Goal: Task Accomplishment & Management: Manage account settings

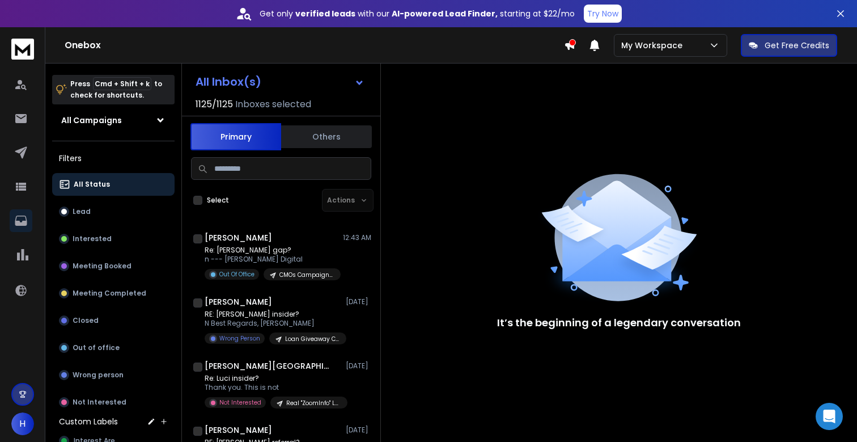
click at [337, 137] on button "Others" at bounding box center [326, 136] width 91 height 25
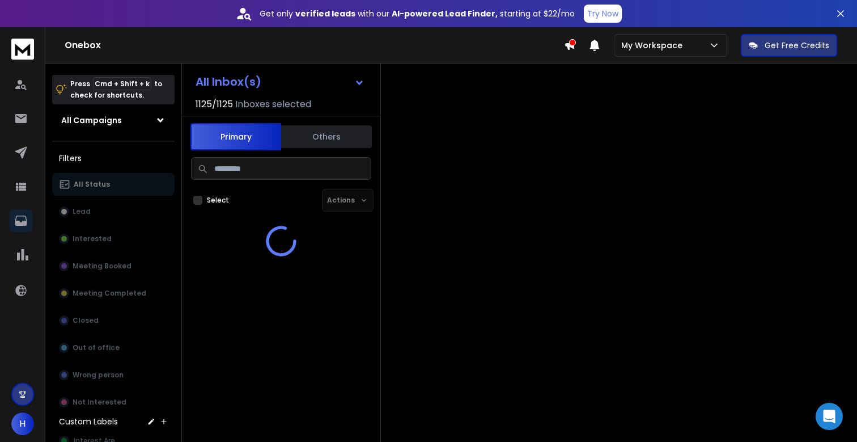
click at [242, 137] on button "Primary" at bounding box center [236, 136] width 91 height 27
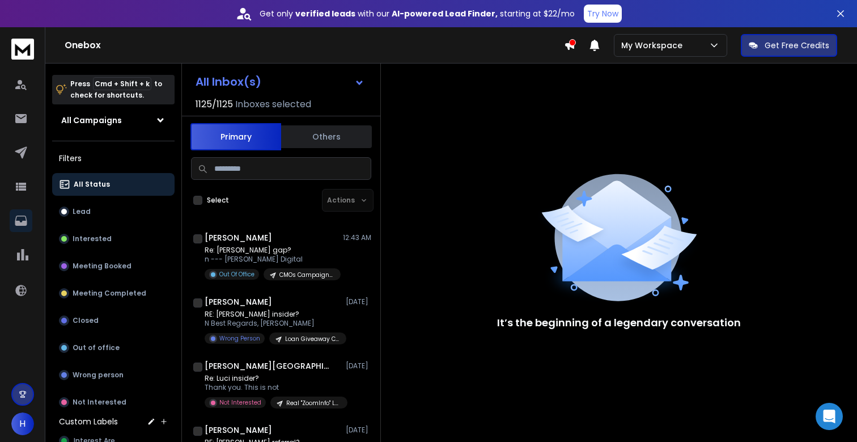
click at [347, 122] on div "All Inbox(s) 1125 / 1125 Inboxes selected Primary Others Select Actions [PERSON…" at bounding box center [281, 285] width 198 height 442
click at [346, 123] on div "All Inbox(s) 1125 / 1125 Inboxes selected Primary Others Select Actions [PERSON…" at bounding box center [281, 285] width 198 height 442
click at [342, 129] on button "Others" at bounding box center [326, 136] width 91 height 25
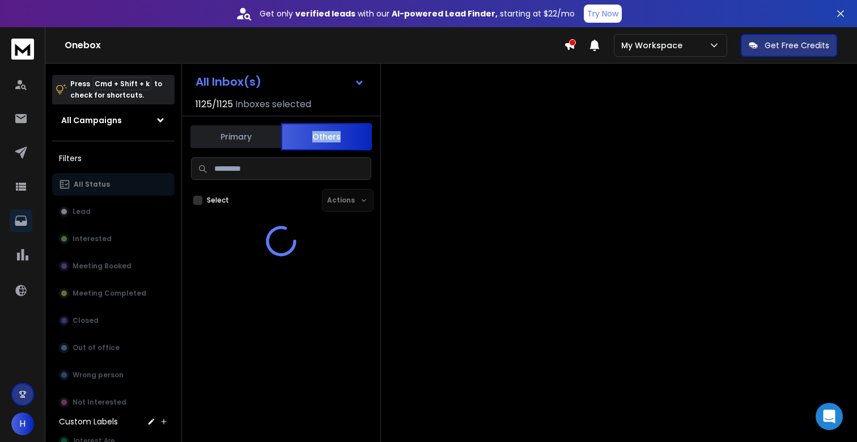
click at [342, 129] on button "Others" at bounding box center [326, 136] width 91 height 27
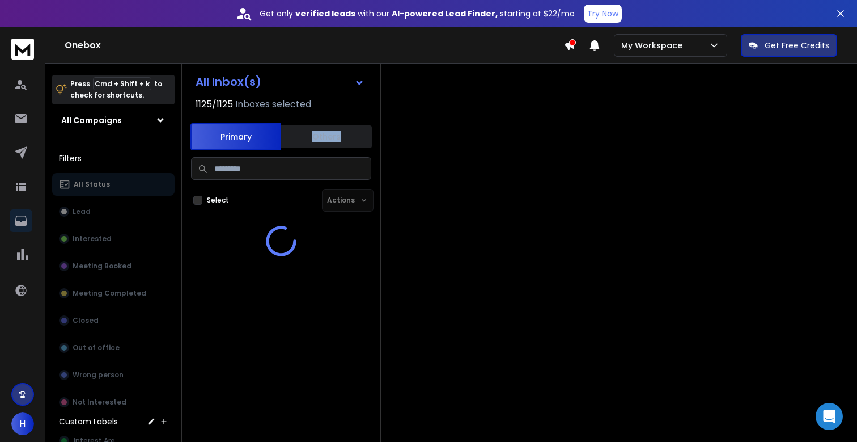
click at [239, 133] on button "Primary" at bounding box center [236, 136] width 91 height 27
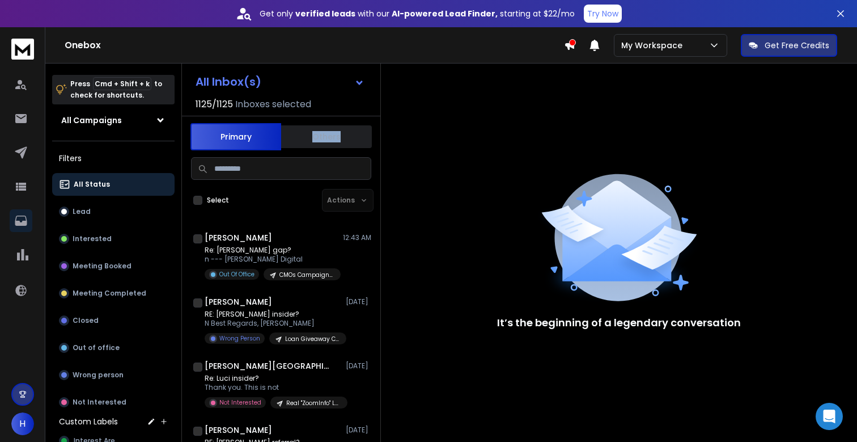
click at [324, 124] on button "Others" at bounding box center [326, 136] width 91 height 25
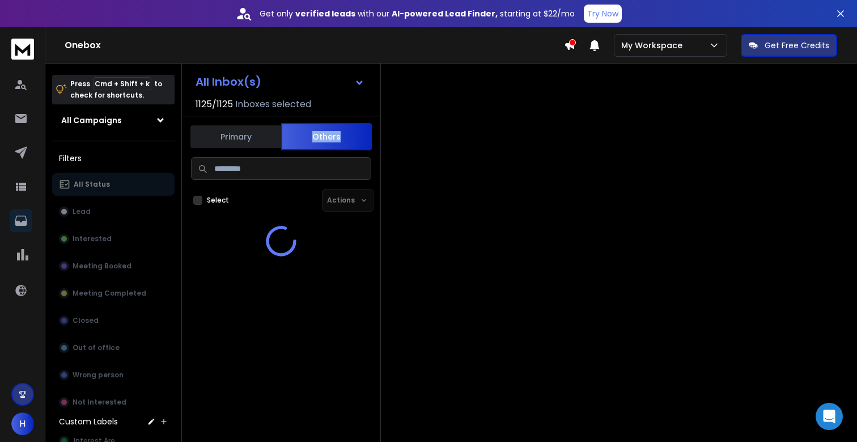
click at [324, 124] on button "Others" at bounding box center [326, 136] width 91 height 27
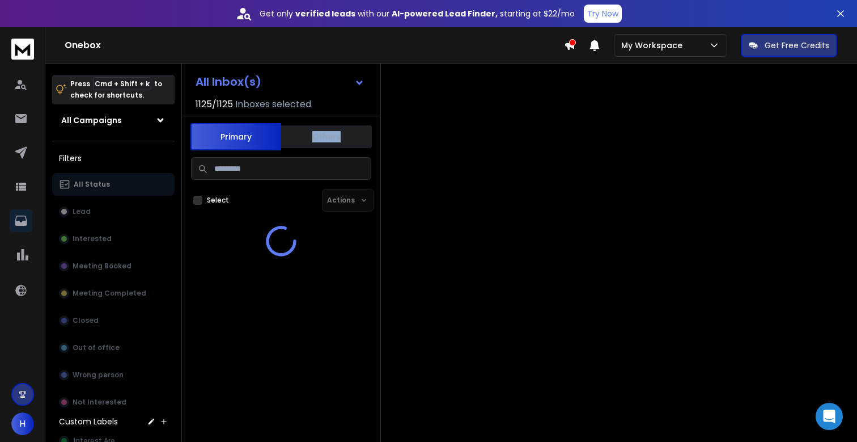
click at [226, 133] on button "Primary" at bounding box center [236, 136] width 91 height 27
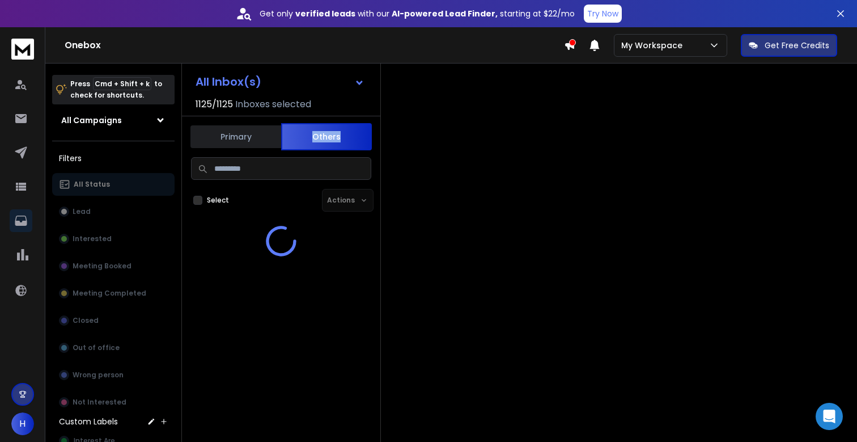
click at [314, 139] on button "Others" at bounding box center [326, 136] width 91 height 27
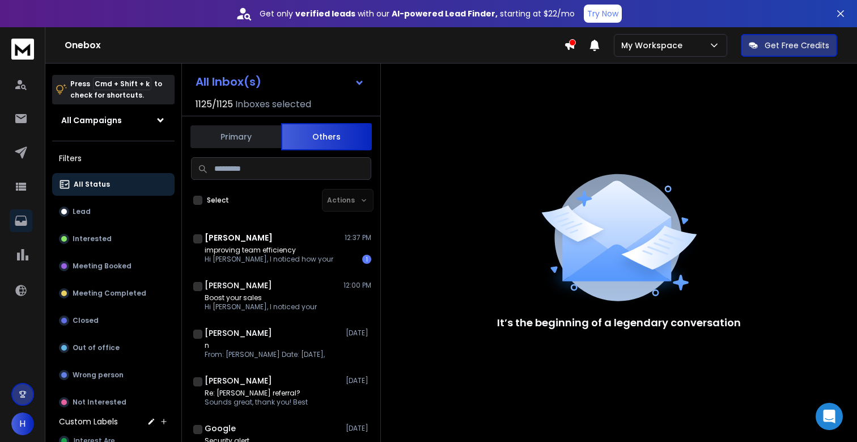
click at [298, 222] on div "Select Actions [PERSON_NAME] 12:37 PM improving team efficiency Hi [PERSON_NAME…" at bounding box center [281, 351] width 198 height 397
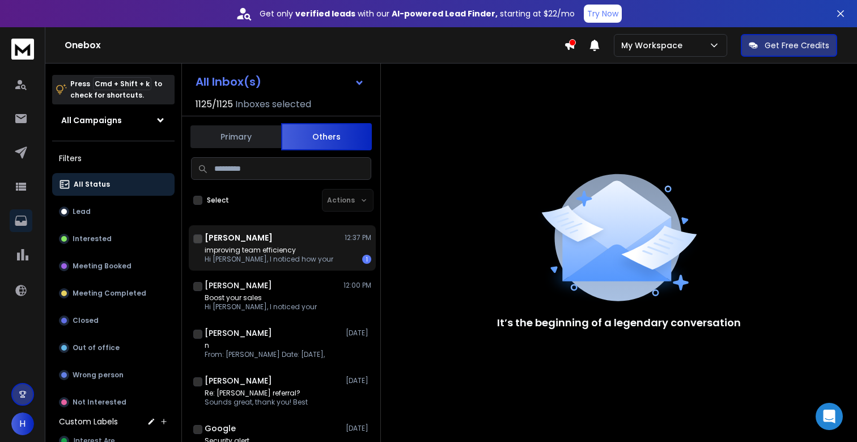
click at [298, 232] on div "[PERSON_NAME] 12:37 PM" at bounding box center [288, 237] width 167 height 11
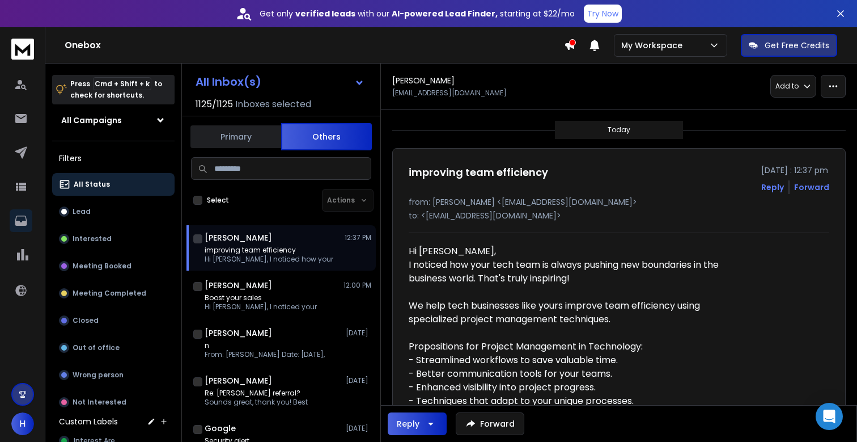
click at [257, 138] on button "Primary" at bounding box center [236, 136] width 91 height 25
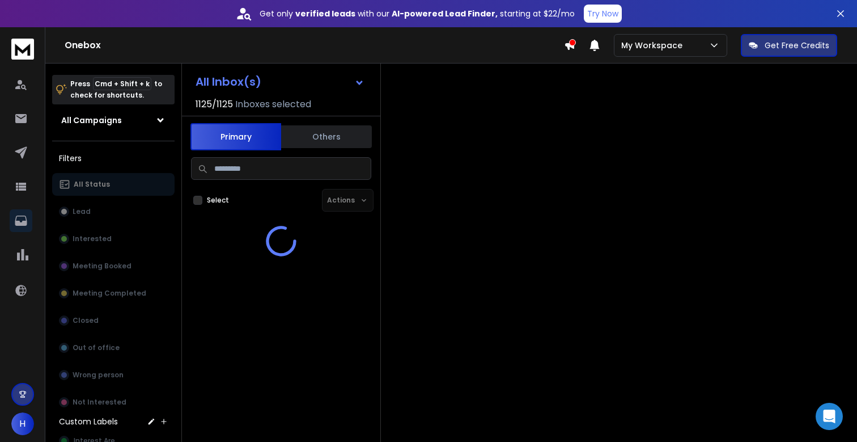
click at [257, 138] on button "Primary" at bounding box center [236, 136] width 91 height 27
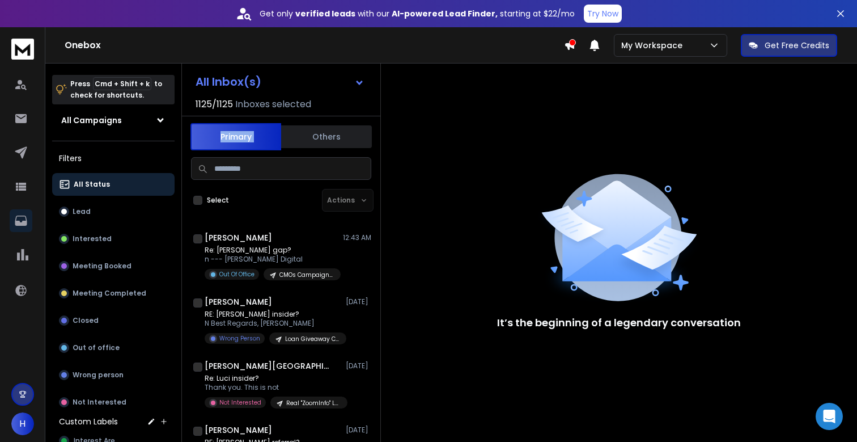
click at [289, 122] on div "All Inbox(s) 1125 / 1125 Inboxes selected Primary Others Select Actions [PERSON…" at bounding box center [281, 285] width 198 height 442
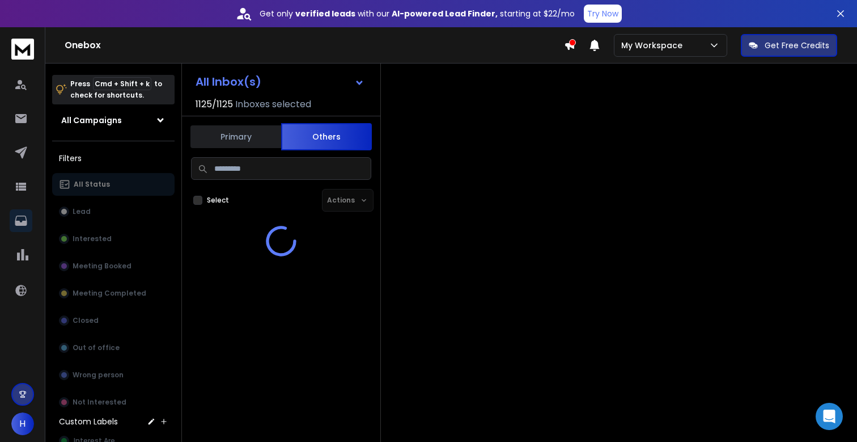
click at [300, 129] on button "Others" at bounding box center [326, 136] width 91 height 27
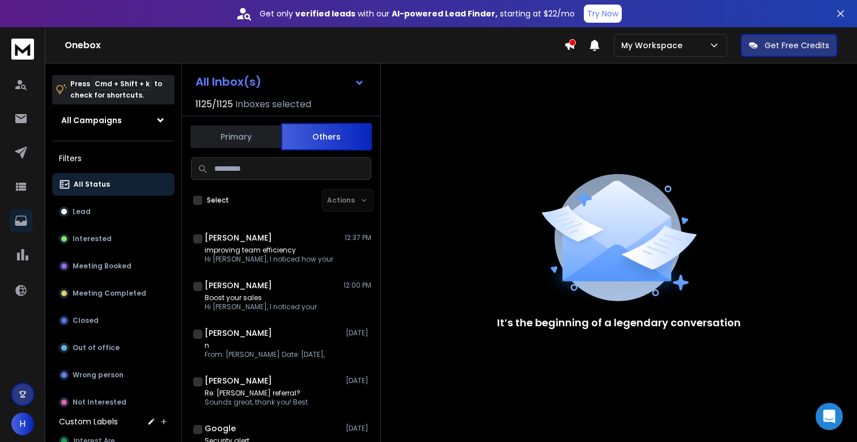
drag, startPoint x: 250, startPoint y: 136, endPoint x: 210, endPoint y: 119, distance: 43.2
click at [250, 136] on button "Primary" at bounding box center [236, 136] width 91 height 25
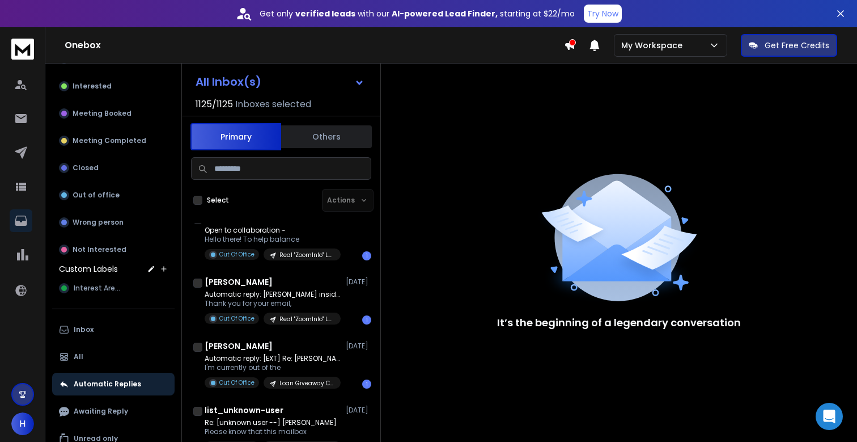
scroll to position [133, 0]
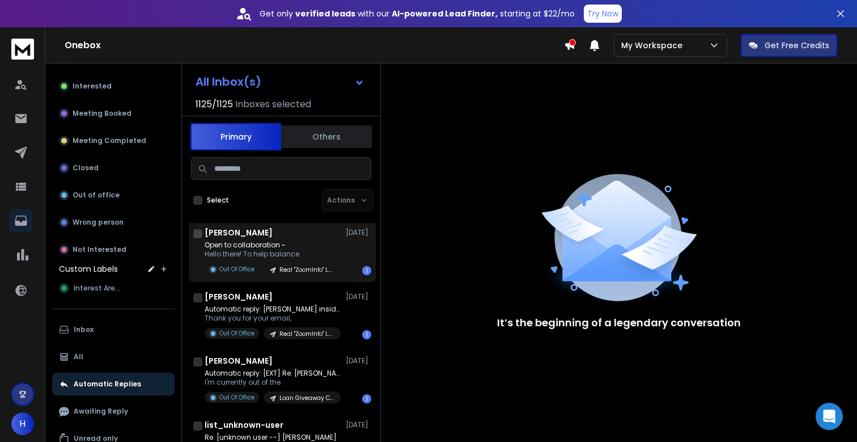
click at [279, 246] on p "Open to collaboration ~" at bounding box center [273, 244] width 136 height 9
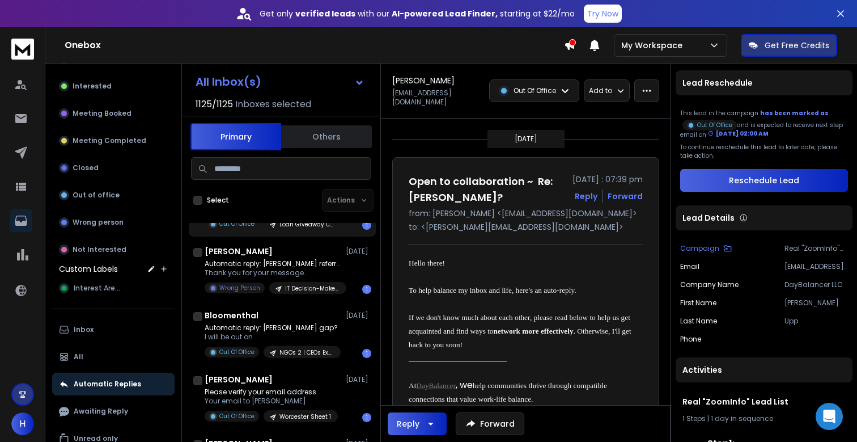
scroll to position [526, 0]
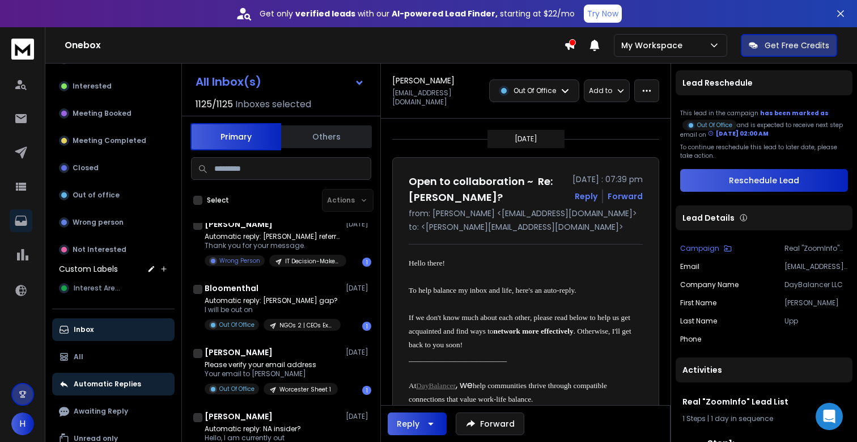
click at [125, 324] on button "Inbox" at bounding box center [113, 329] width 122 height 23
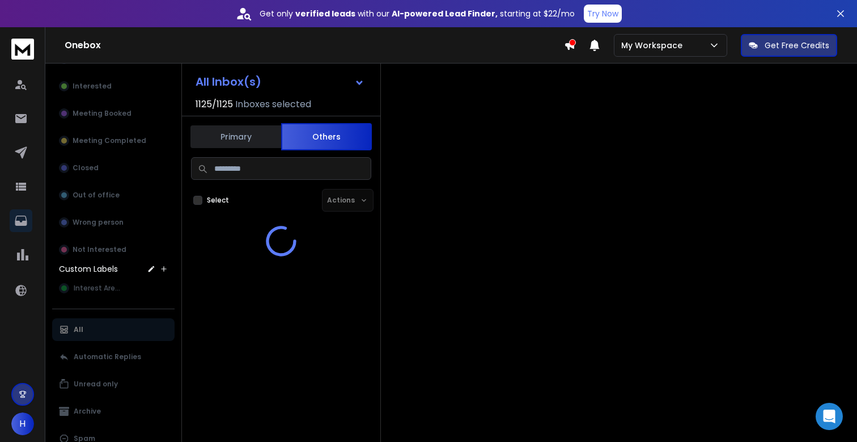
click at [311, 143] on button "Others" at bounding box center [326, 136] width 91 height 27
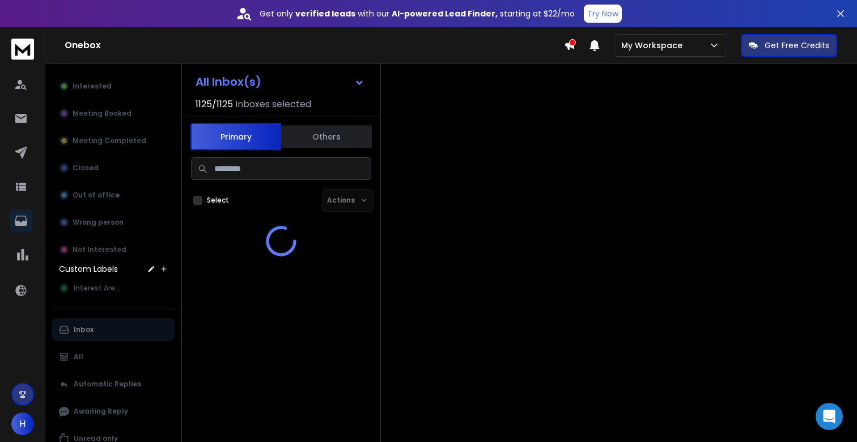
click at [271, 145] on button "Primary" at bounding box center [236, 136] width 91 height 27
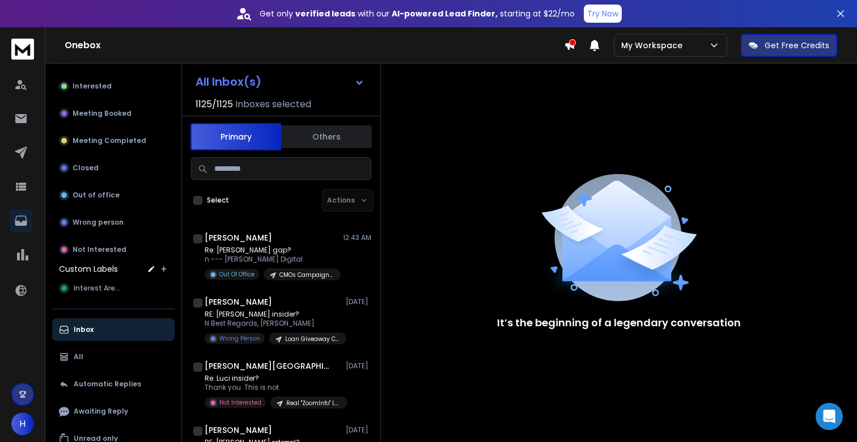
click at [314, 128] on button "Others" at bounding box center [326, 136] width 91 height 25
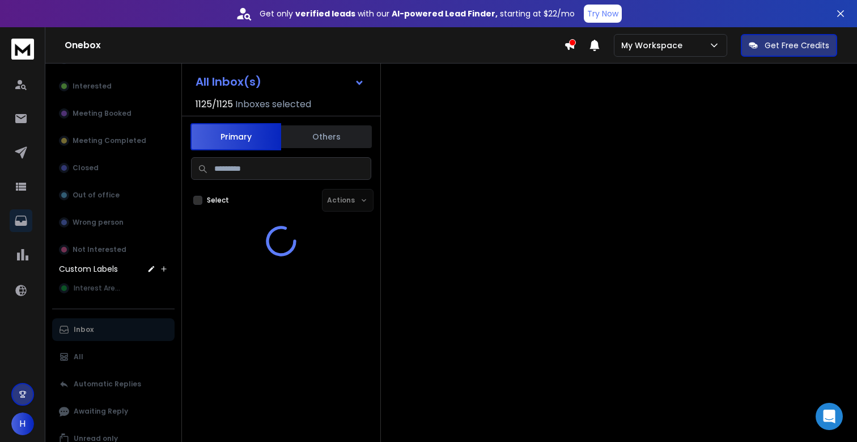
click at [244, 149] on button "Primary" at bounding box center [236, 136] width 91 height 27
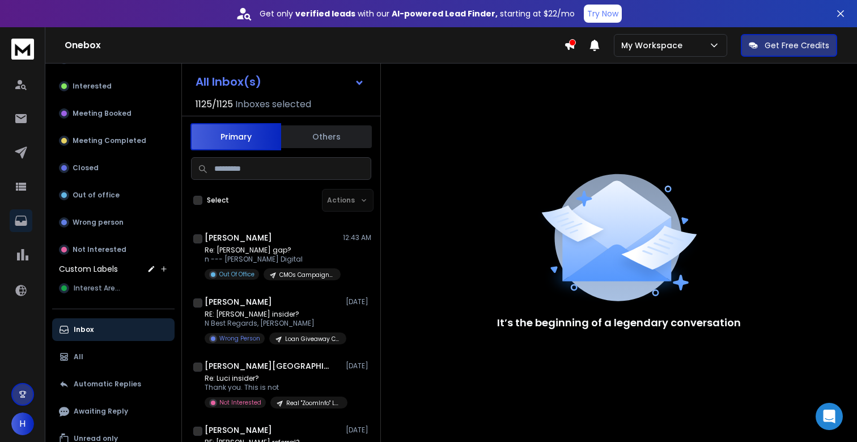
click at [325, 141] on button "Others" at bounding box center [326, 136] width 91 height 25
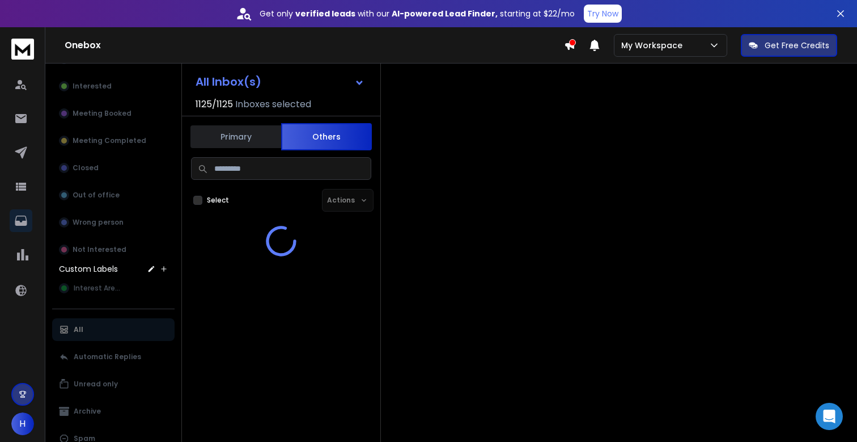
click at [325, 141] on button "Others" at bounding box center [326, 136] width 91 height 27
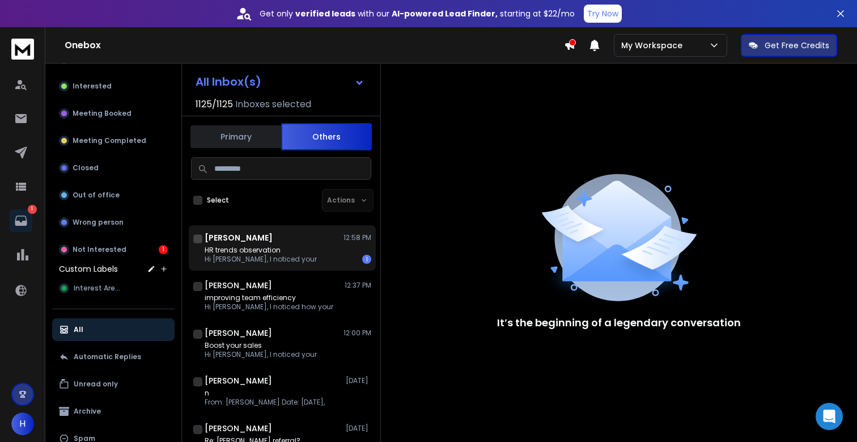
click at [274, 225] on div "[PERSON_NAME] 12:58 PM HR trends observation Hi [PERSON_NAME], I noticed your 1" at bounding box center [282, 247] width 187 height 45
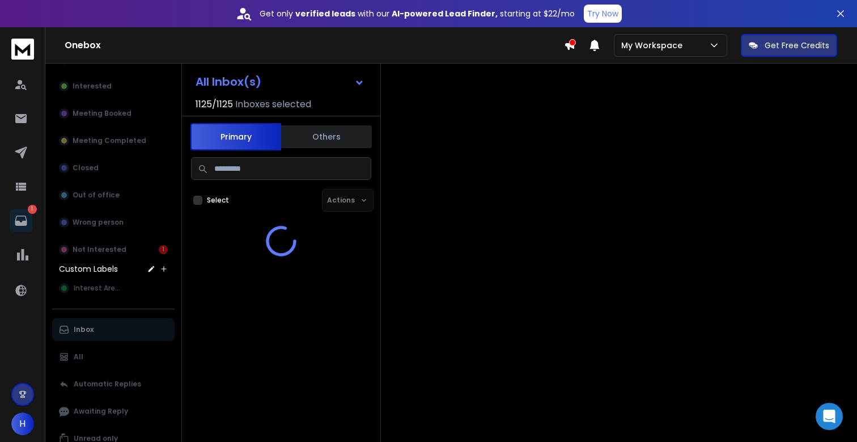
click at [242, 141] on button "Primary" at bounding box center [236, 136] width 91 height 27
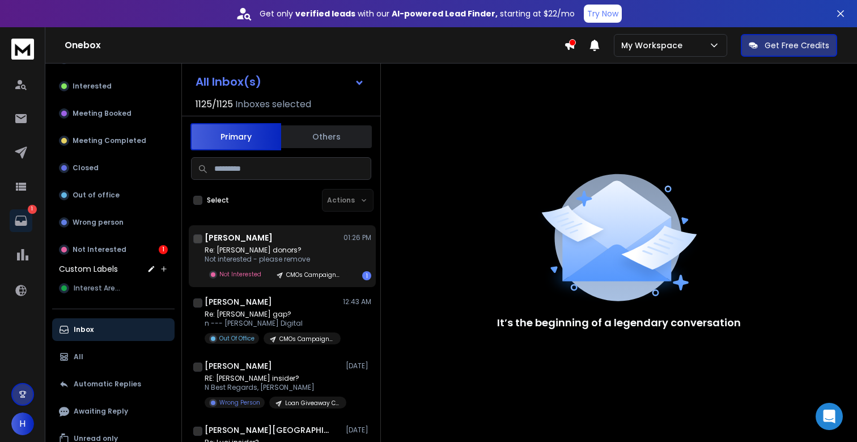
click at [318, 242] on div "[PERSON_NAME] 01:26 PM" at bounding box center [288, 237] width 167 height 11
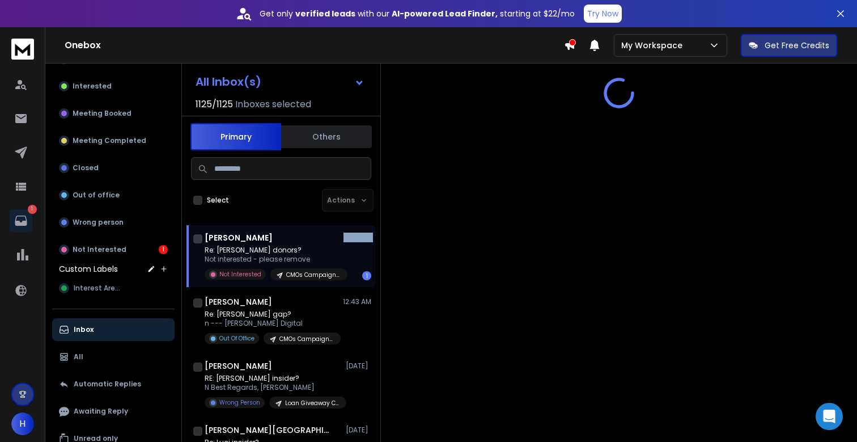
click at [318, 242] on div "[PERSON_NAME] 01:26 PM" at bounding box center [288, 237] width 167 height 11
